Goal: Task Accomplishment & Management: Use online tool/utility

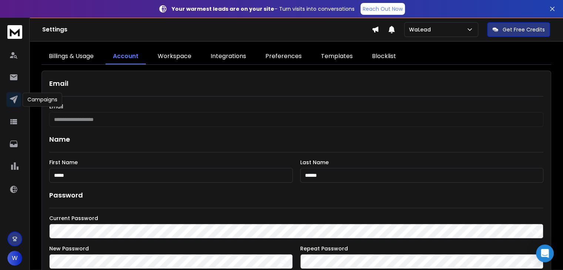
click at [12, 107] on link at bounding box center [13, 99] width 15 height 15
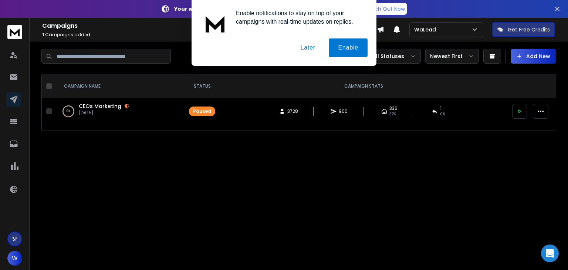
click at [306, 50] on button "Later" at bounding box center [307, 47] width 33 height 18
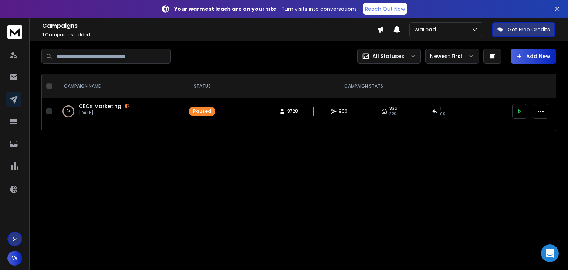
click at [546, 112] on button "button" at bounding box center [541, 111] width 16 height 15
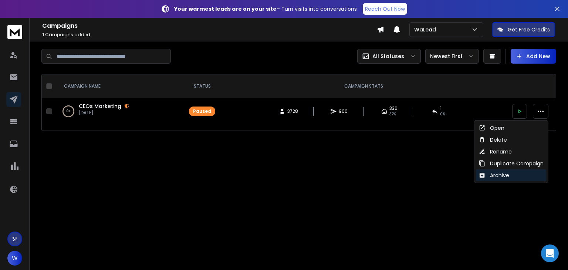
click at [489, 175] on div "Archive" at bounding box center [494, 175] width 30 height 7
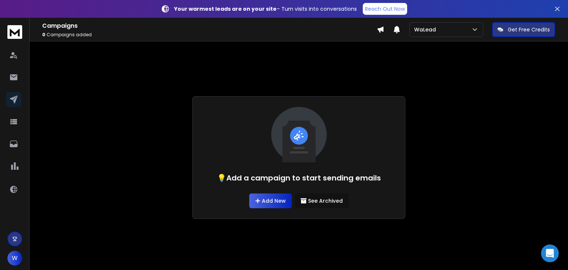
click at [276, 202] on link "Add New" at bounding box center [270, 201] width 43 height 15
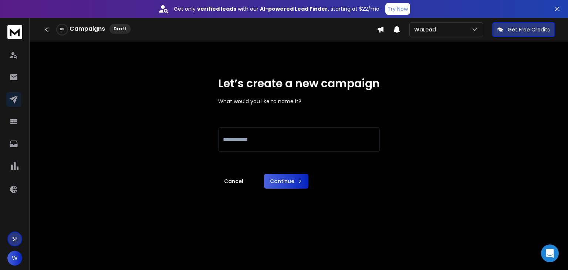
click at [252, 137] on input at bounding box center [299, 139] width 162 height 24
type input "***"
click at [282, 184] on button "Continue" at bounding box center [286, 181] width 44 height 15
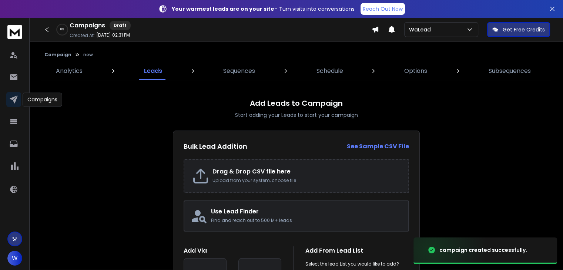
click at [14, 95] on icon at bounding box center [13, 99] width 9 height 9
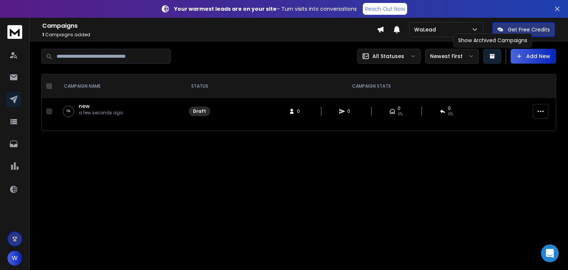
click at [493, 55] on icon at bounding box center [492, 56] width 5 height 4
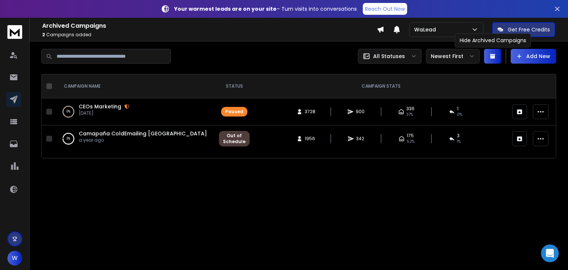
click at [494, 58] on icon at bounding box center [492, 56] width 5 height 4
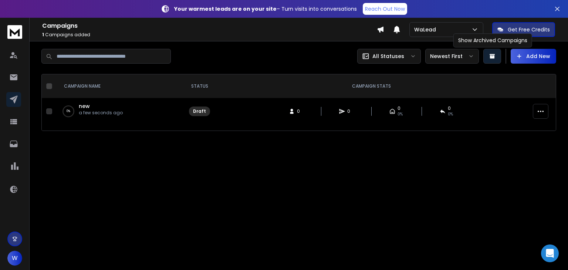
click at [494, 55] on icon at bounding box center [492, 56] width 5 height 4
